Goal: Task Accomplishment & Management: Manage account settings

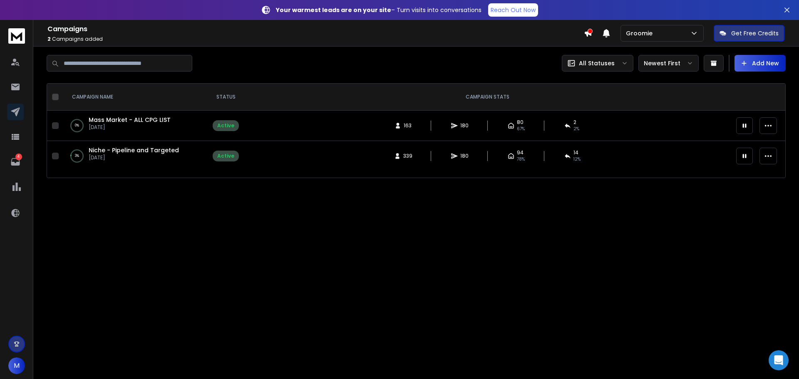
click at [271, 158] on div "339 180 94 78 % 14 12 %" at bounding box center [487, 155] width 477 height 13
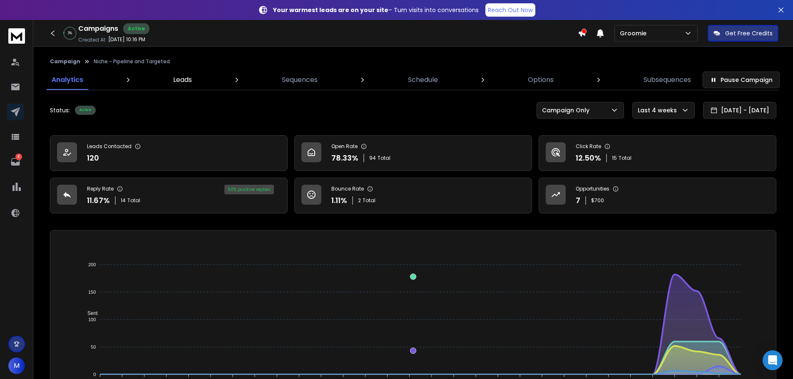
click at [192, 82] on p "Leads" at bounding box center [182, 80] width 19 height 10
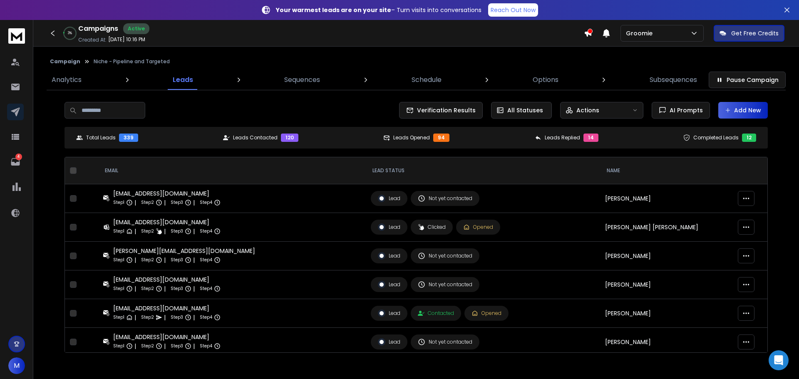
click at [731, 111] on icon at bounding box center [728, 110] width 6 height 6
click at [746, 113] on button "Add New" at bounding box center [743, 110] width 50 height 17
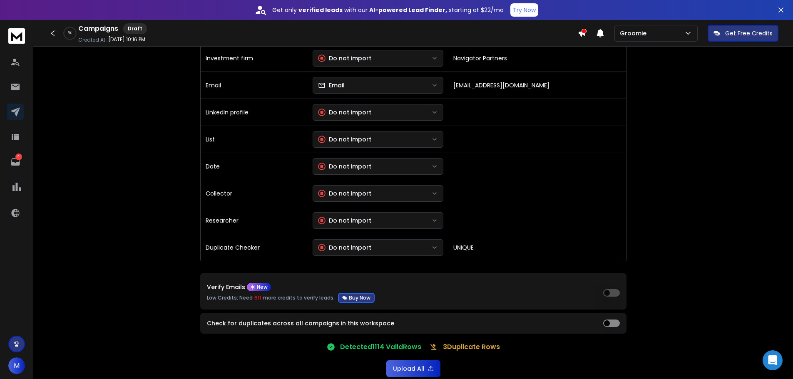
scroll to position [219, 0]
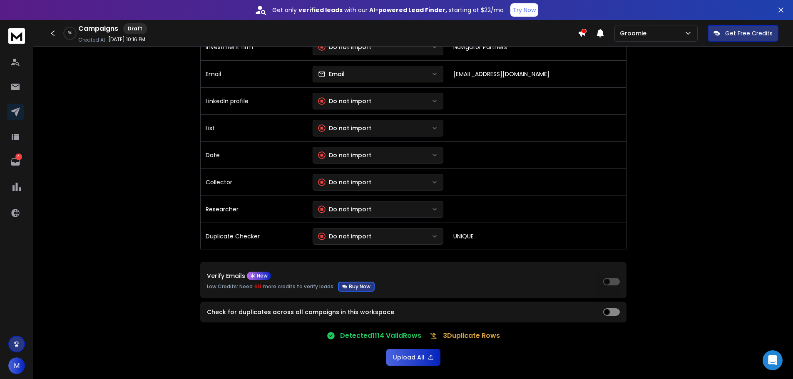
click at [412, 357] on button "Upload All" at bounding box center [413, 357] width 54 height 17
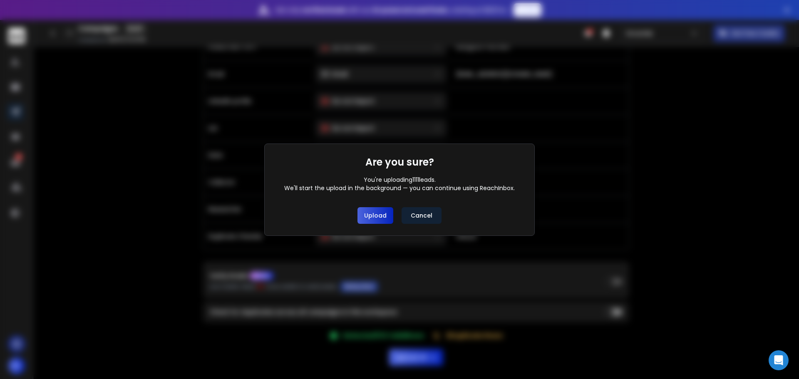
click at [379, 219] on button "Upload" at bounding box center [376, 215] width 36 height 17
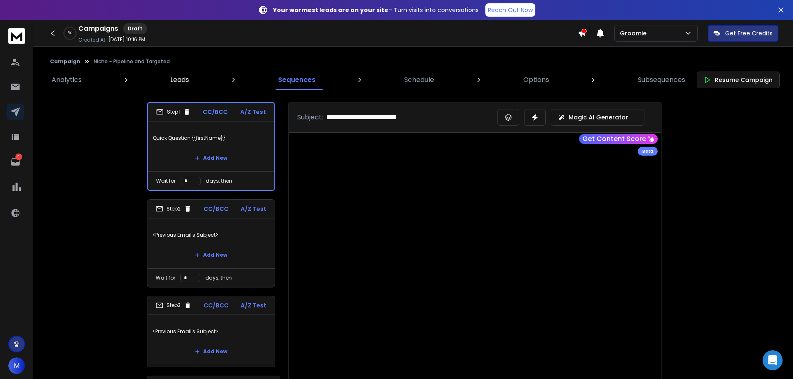
click at [189, 80] on p "Leads" at bounding box center [179, 80] width 19 height 10
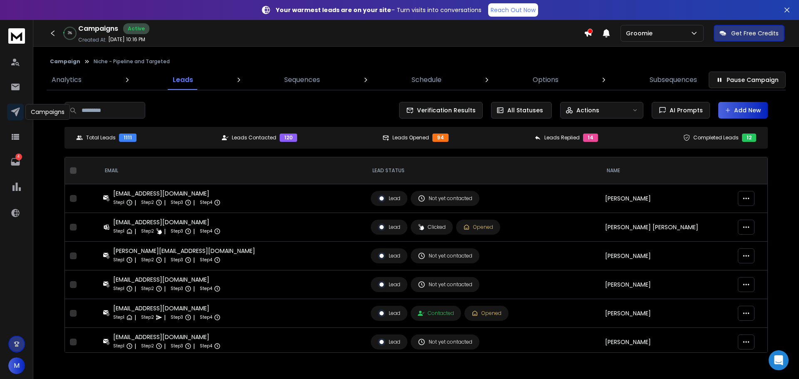
click at [12, 109] on icon at bounding box center [15, 112] width 10 height 10
